Goal: Communication & Community: Answer question/provide support

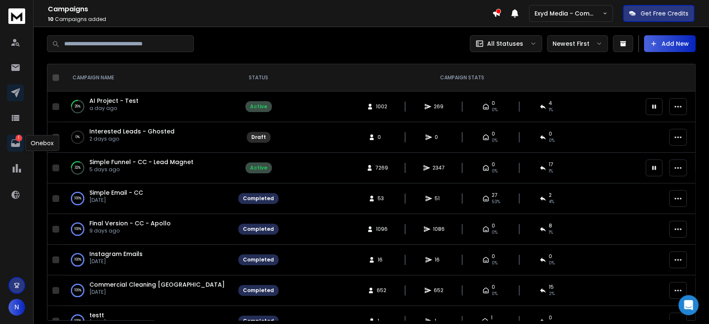
click at [16, 143] on icon at bounding box center [15, 143] width 10 height 10
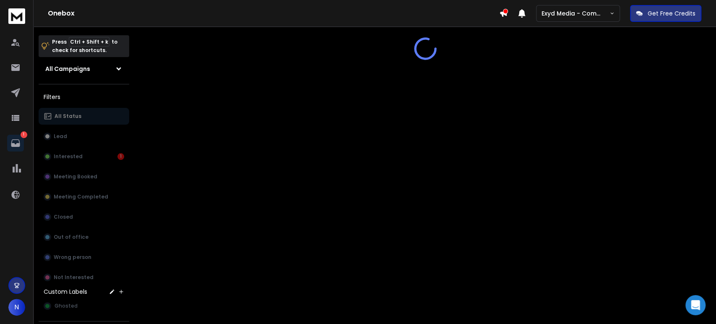
click at [70, 158] on div "All Status Lead Interested 1 Meeting Booked Meeting Completed Closed Out of off…" at bounding box center [84, 197] width 91 height 178
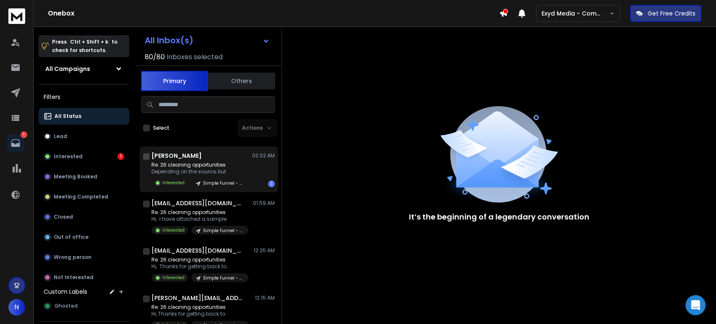
click at [211, 156] on div "matt pitcher 02:02 AM" at bounding box center [212, 155] width 123 height 8
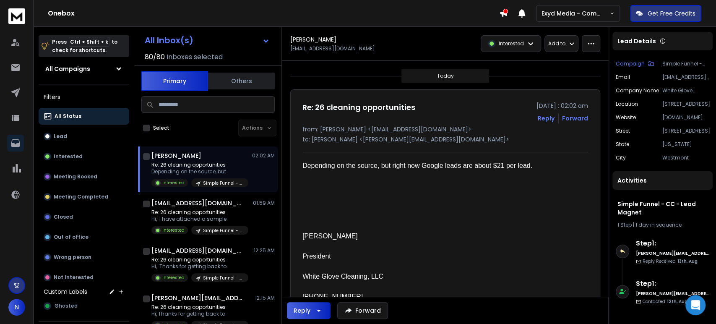
drag, startPoint x: 303, startPoint y: 178, endPoint x: 514, endPoint y: 178, distance: 211.3
click at [514, 171] on div "Depending on the source, but right now Google leads are about $21 per lead." at bounding box center [424, 166] width 245 height 10
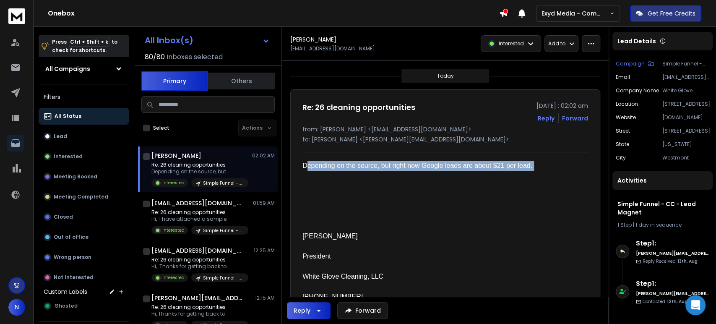
click at [514, 171] on div "Depending on the source, but right now Google leads are about $21 per lead." at bounding box center [424, 166] width 245 height 10
click at [513, 171] on div "Depending on the source, but right now Google leads are about $21 per lead." at bounding box center [424, 166] width 245 height 10
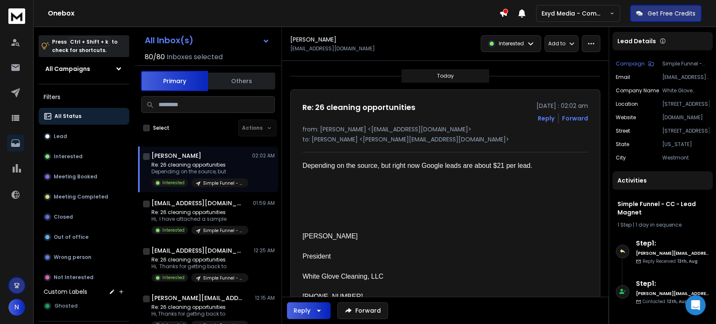
click at [667, 115] on p "white-glovecleaning.com" at bounding box center [685, 117] width 47 height 7
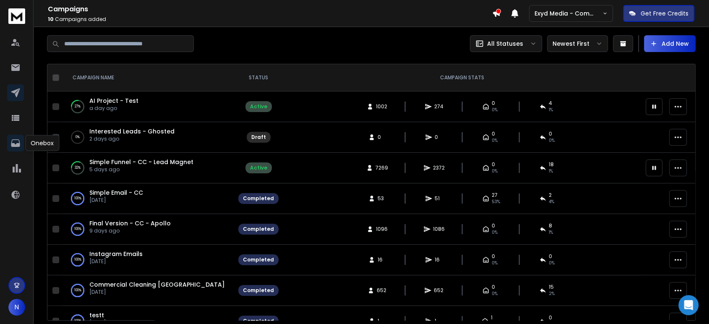
click at [12, 145] on icon at bounding box center [15, 143] width 9 height 8
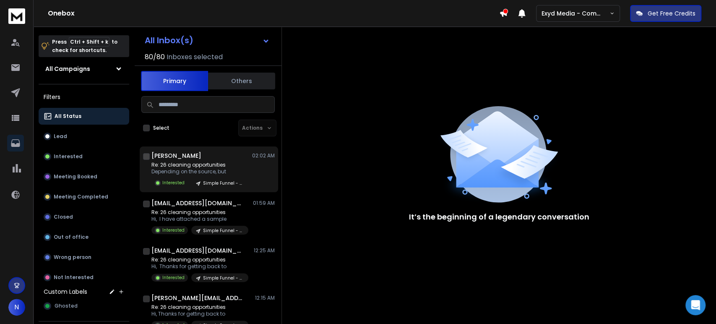
click at [201, 149] on div "matt pitcher 02:02 AM Re: 26 cleaning opportunities Depending on the source, bu…" at bounding box center [209, 169] width 138 height 46
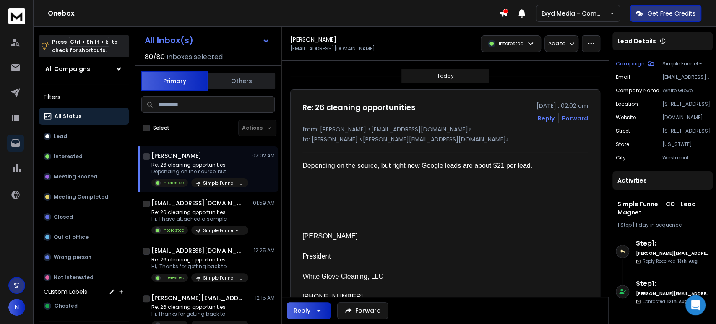
drag, startPoint x: 330, startPoint y: 179, endPoint x: 527, endPoint y: 173, distance: 196.7
click at [527, 171] on div "Depending on the source, but right now Google leads are about $21 per lead." at bounding box center [424, 166] width 245 height 10
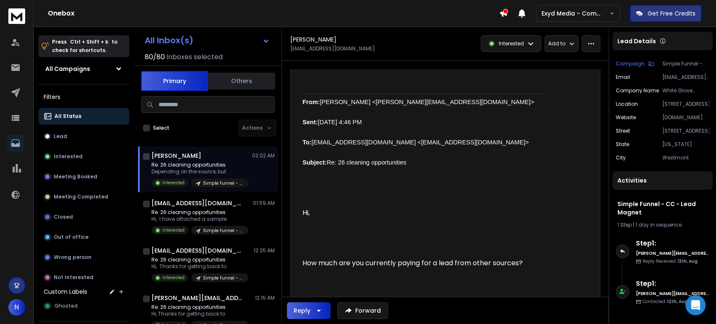
scroll to position [378, 0]
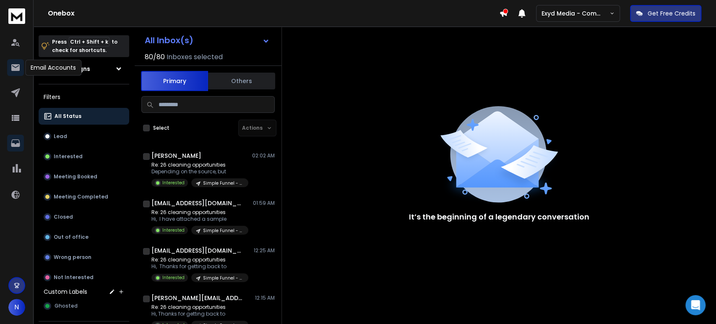
click at [17, 66] on icon at bounding box center [15, 67] width 10 height 10
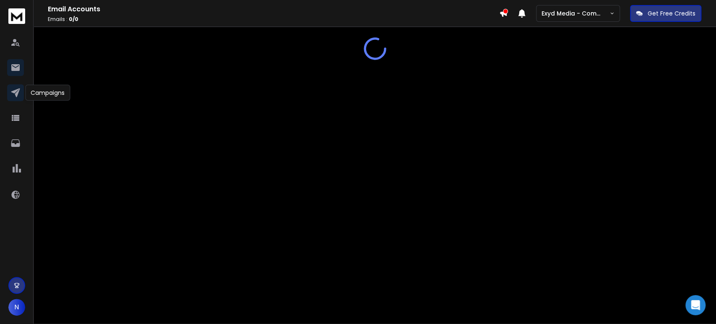
click at [18, 93] on icon at bounding box center [15, 93] width 10 height 10
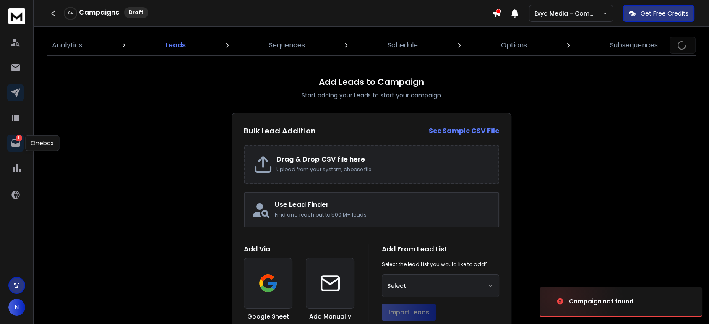
click at [20, 140] on p "1" at bounding box center [19, 138] width 7 height 7
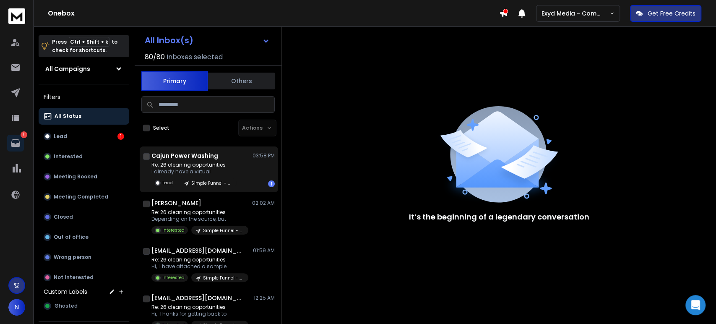
click at [258, 190] on div "Cajun Power Washing 03:58 PM Re: 26 cleaning opportunities I already have a vir…" at bounding box center [209, 169] width 138 height 46
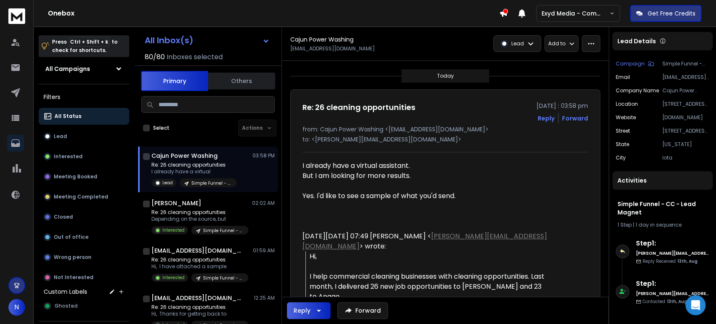
drag, startPoint x: 302, startPoint y: 165, endPoint x: 425, endPoint y: 177, distance: 123.8
click at [425, 177] on div "Re: 26 cleaning opportunities 13 August 2025 : 03:58 pm Reply Forward from: Caj…" at bounding box center [445, 325] width 310 height 473
click at [425, 177] on div "But I am looking for more results." at bounding box center [424, 176] width 245 height 10
click at [224, 155] on div "Cajun Power Washing 03:58 PM" at bounding box center [212, 155] width 123 height 8
click at [257, 167] on div "Re: 26 cleaning opportunities I already have a virtual Lead Simple Funnel - CC …" at bounding box center [212, 174] width 123 height 26
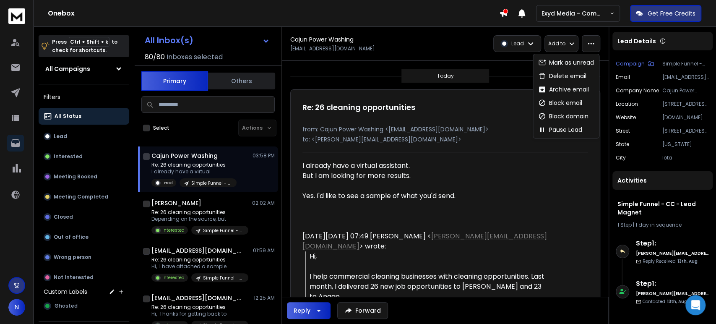
click at [592, 43] on icon "button" at bounding box center [591, 44] width 8 height 8
click at [574, 63] on div "Mark as unread" at bounding box center [566, 62] width 56 height 8
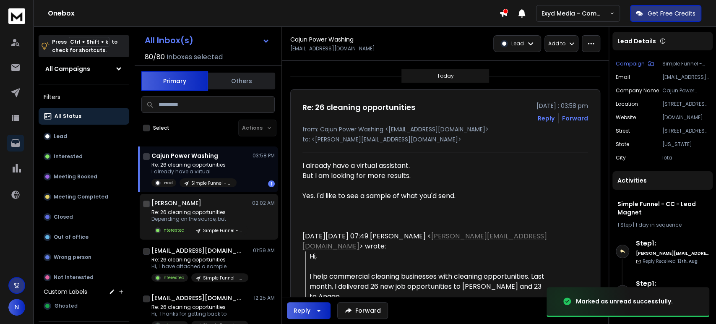
click at [234, 199] on div "matt pitcher 02:02 AM Re: 26 cleaning opportunities Depending on the source, bu…" at bounding box center [209, 217] width 138 height 46
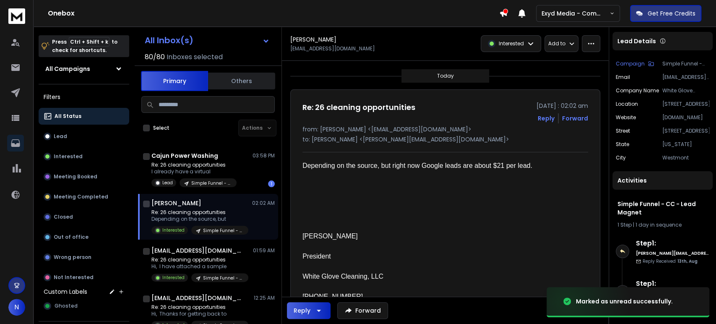
click at [587, 49] on button "button" at bounding box center [591, 43] width 18 height 17
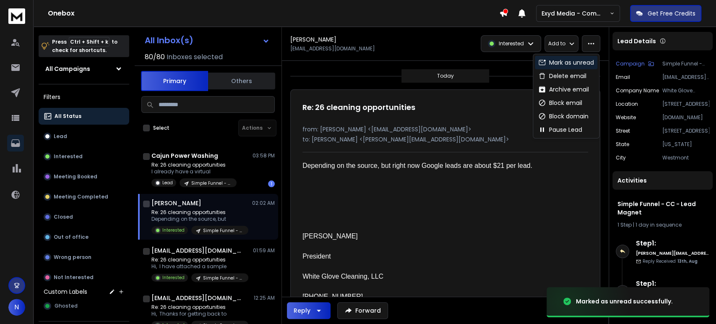
click at [576, 59] on div "Mark as unread" at bounding box center [566, 62] width 56 height 8
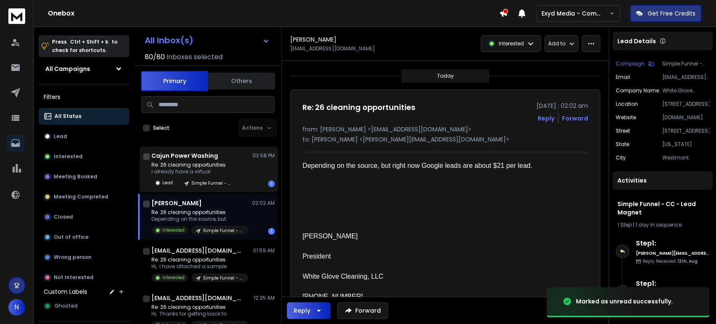
click at [225, 163] on p "Re: 26 cleaning opportunities" at bounding box center [193, 164] width 85 height 7
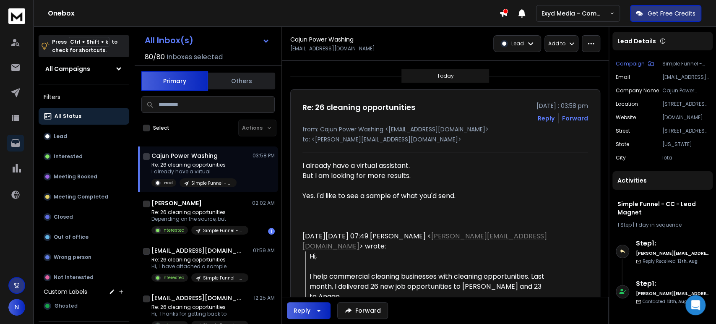
click at [662, 158] on p "Iota" at bounding box center [685, 157] width 47 height 7
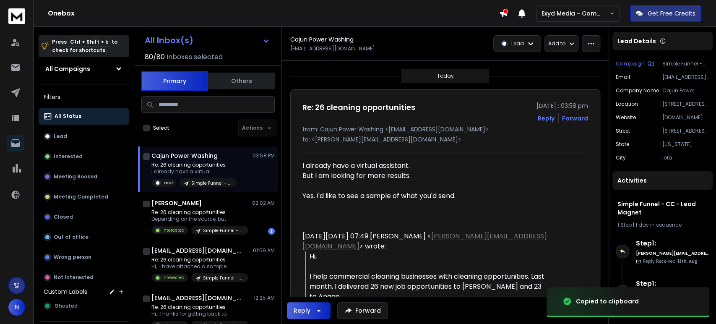
click at [669, 117] on p "cajunpowerwashing.biz" at bounding box center [685, 117] width 47 height 7
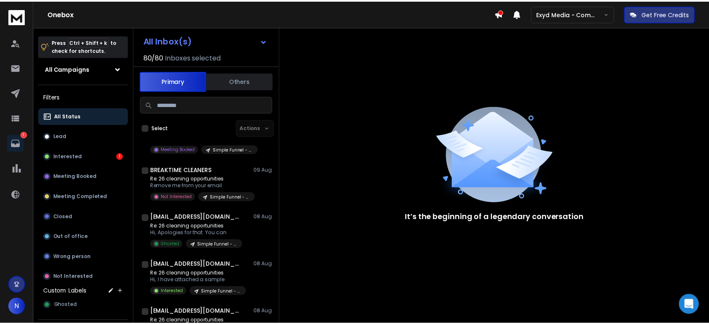
scroll to position [514, 0]
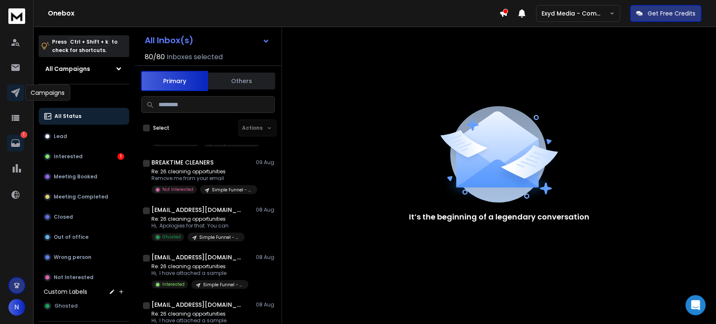
click at [10, 99] on link at bounding box center [15, 92] width 17 height 17
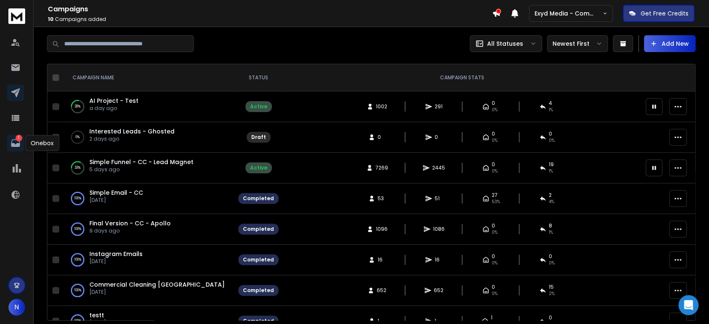
click at [13, 140] on icon at bounding box center [15, 143] width 10 height 10
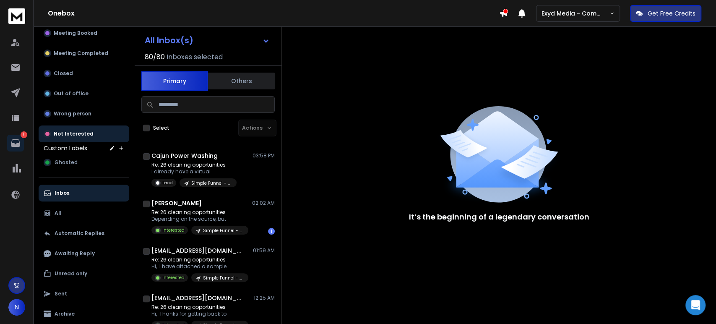
scroll to position [144, 0]
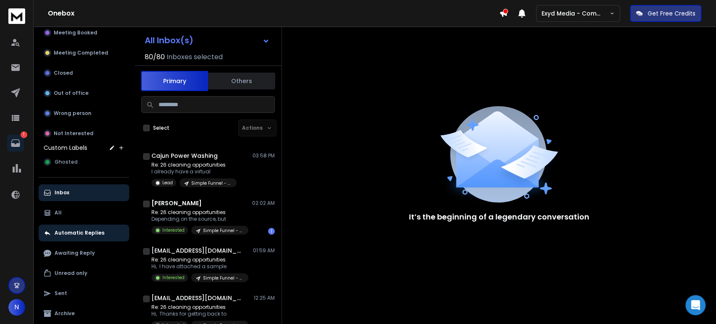
click at [78, 237] on div "Automatic Replies" at bounding box center [74, 233] width 61 height 10
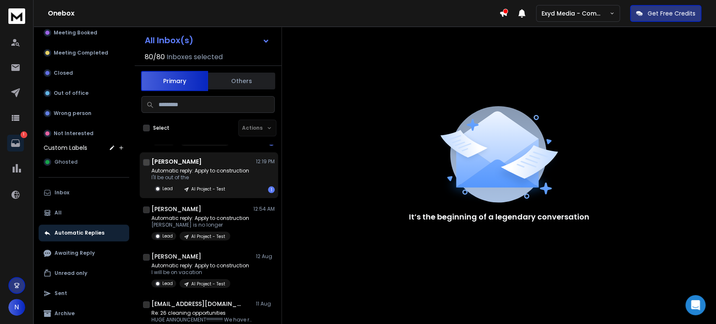
scroll to position [0, 0]
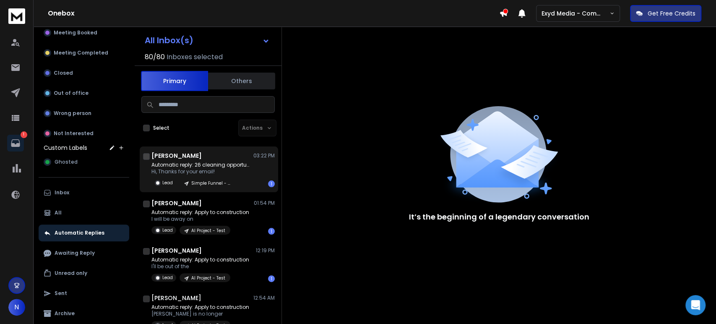
click at [205, 164] on p "Automatic reply: 26 cleaning opportunities" at bounding box center [201, 164] width 101 height 7
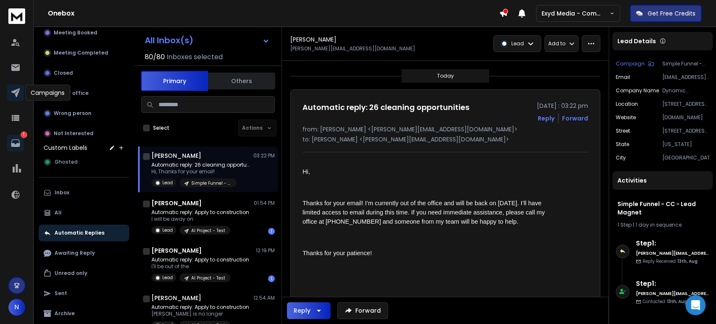
click at [10, 95] on icon at bounding box center [15, 93] width 10 height 10
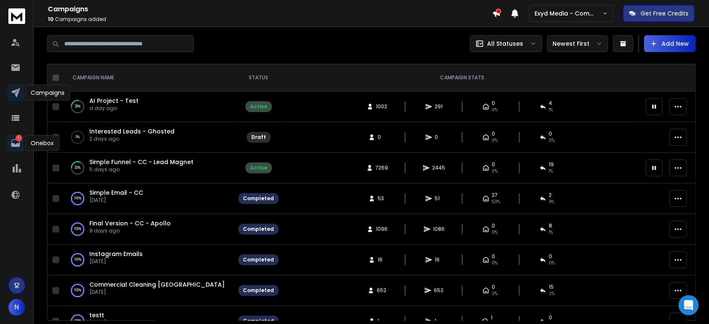
click at [18, 141] on p "1" at bounding box center [19, 138] width 7 height 7
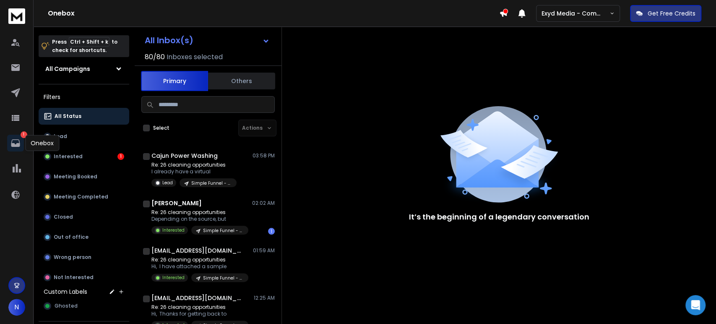
click at [245, 76] on button "Others" at bounding box center [241, 81] width 67 height 18
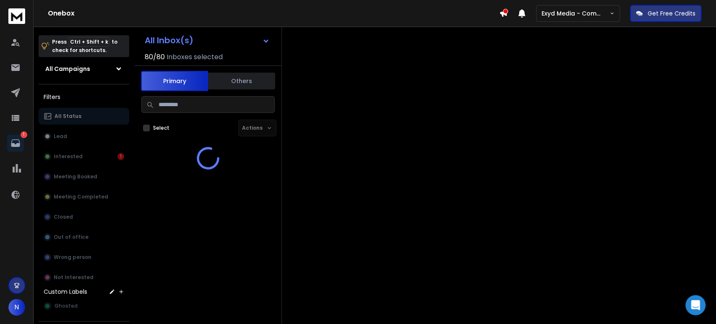
click at [161, 80] on button "Primary" at bounding box center [174, 81] width 67 height 20
